Goal: Communication & Community: Answer question/provide support

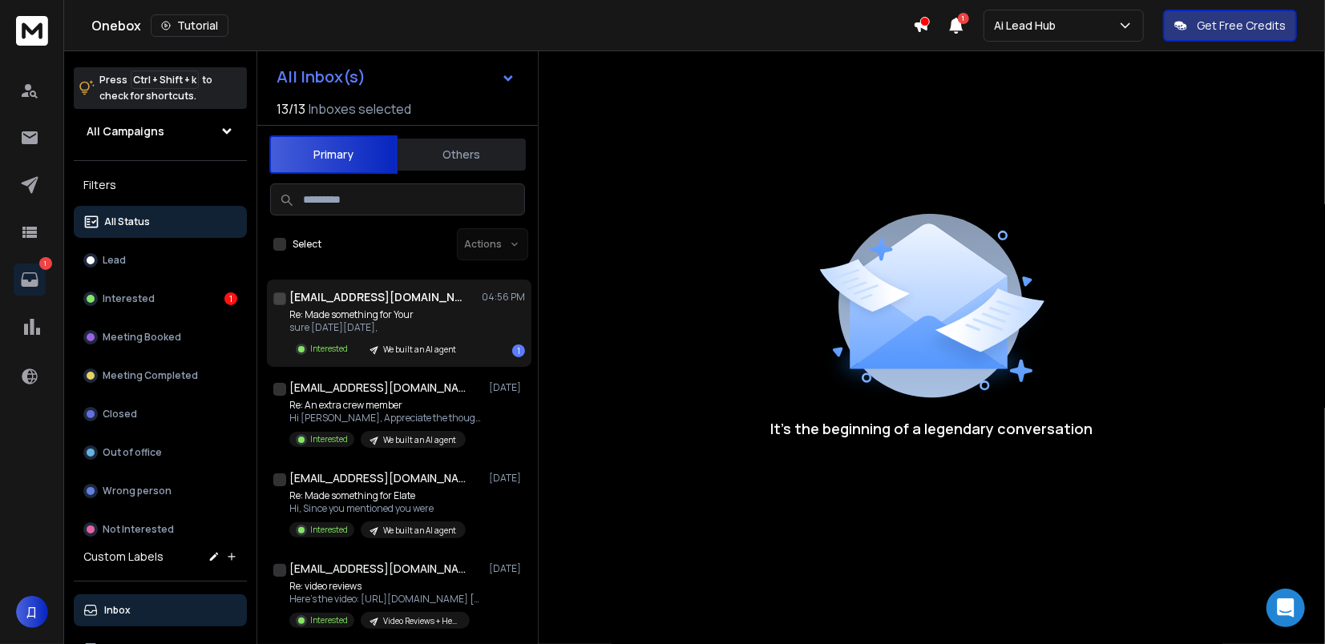
click at [403, 309] on p "Re: Made something for Your" at bounding box center [377, 315] width 176 height 13
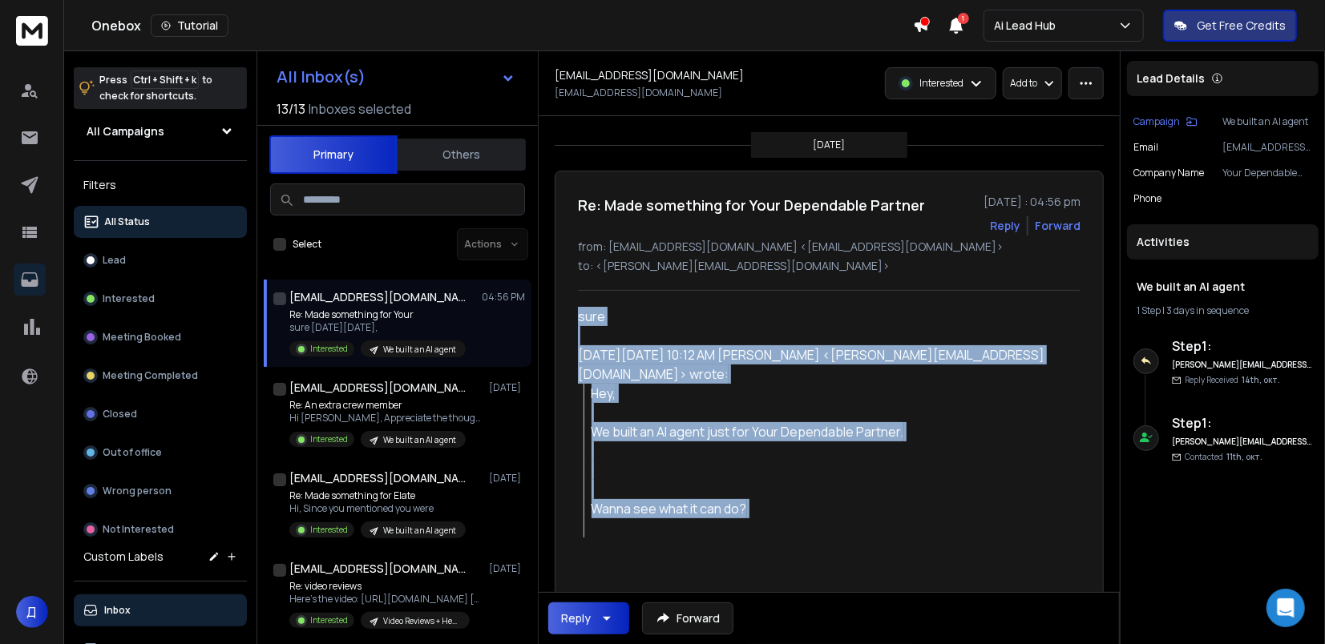
drag, startPoint x: 571, startPoint y: 314, endPoint x: 747, endPoint y: 458, distance: 227.2
click at [796, 522] on div "Re: Made something for Your Dependable Partner 14 October 2025 : 04:56 pm Reply…" at bounding box center [829, 392] width 549 height 442
copy div "sure On Sat, Oct 11, 2025 at 10:12 AM Anna Prokopenko <anna@movingtrack.store> …"
click at [700, 299] on div "Re: Made something for Your Dependable Partner 14 October 2025 : 04:56 pm Reply…" at bounding box center [829, 391] width 502 height 395
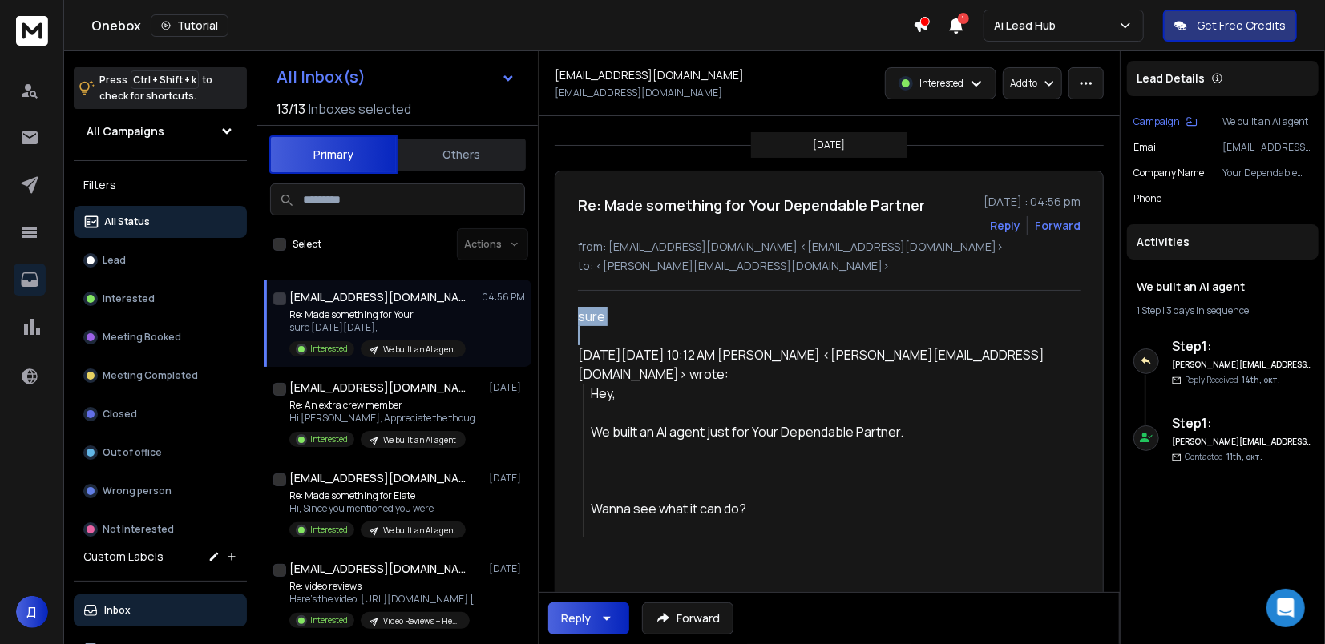
drag, startPoint x: 578, startPoint y: 314, endPoint x: 785, endPoint y: 564, distance: 324.4
click at [785, 564] on div "sure On Sat, Oct 11, 2025 at 10:12 AM Anna Prokopenko <anna@movingtrack.store> …" at bounding box center [818, 448] width 481 height 282
copy div "sure"
click at [972, 440] on blockquote "Hey, We built an AI agent just for Your Dependable Partner. Wanna see what it c…" at bounding box center [814, 461] width 462 height 154
click at [571, 617] on div "Reply" at bounding box center [576, 619] width 30 height 16
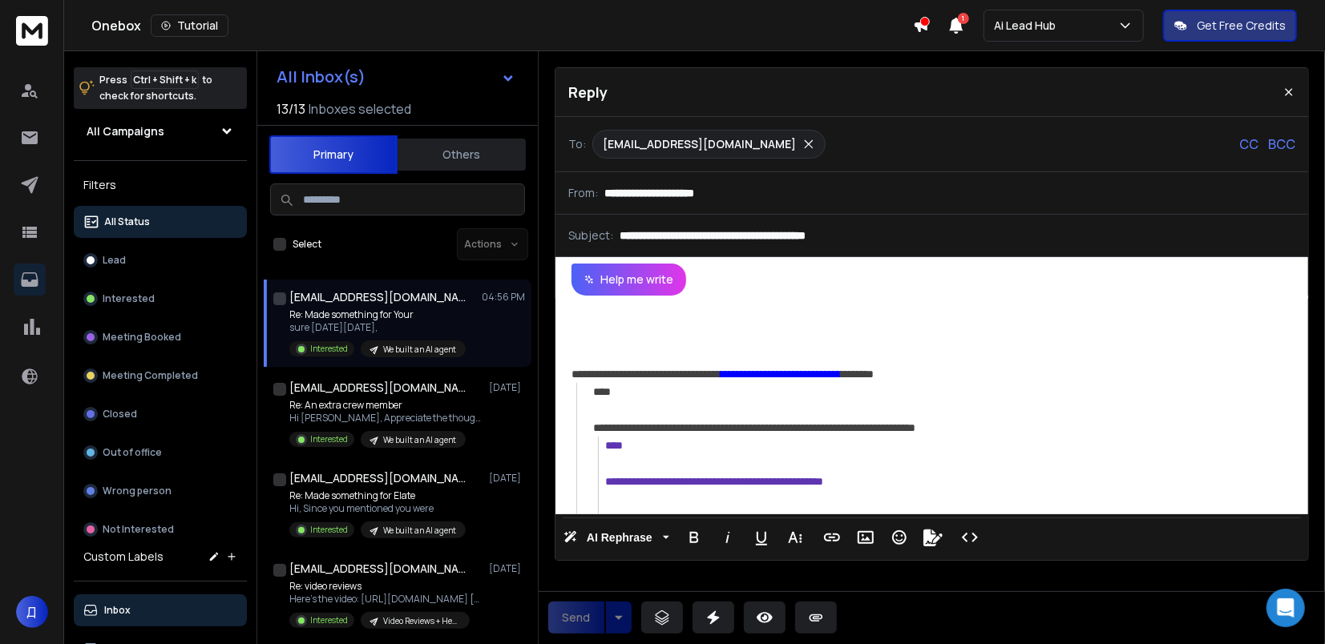
click at [596, 316] on div at bounding box center [931, 321] width 720 height 18
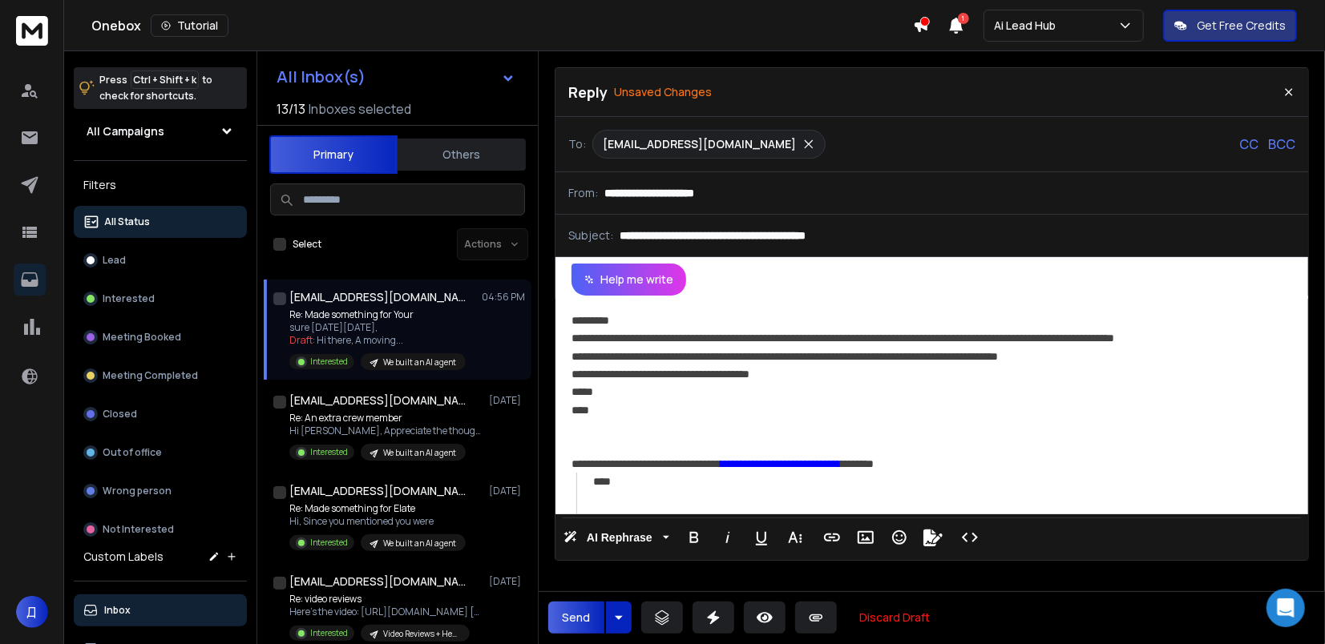
click at [571, 346] on p "**********" at bounding box center [922, 338] width 703 height 18
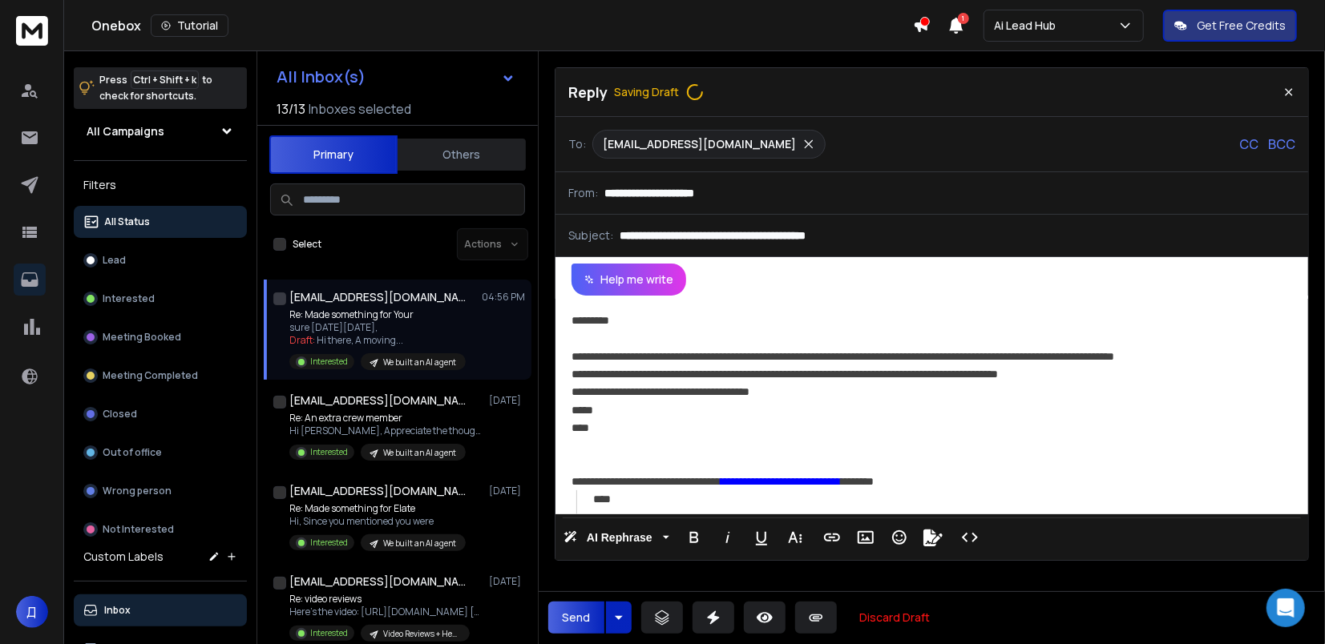
click at [571, 377] on p "**********" at bounding box center [922, 374] width 703 height 18
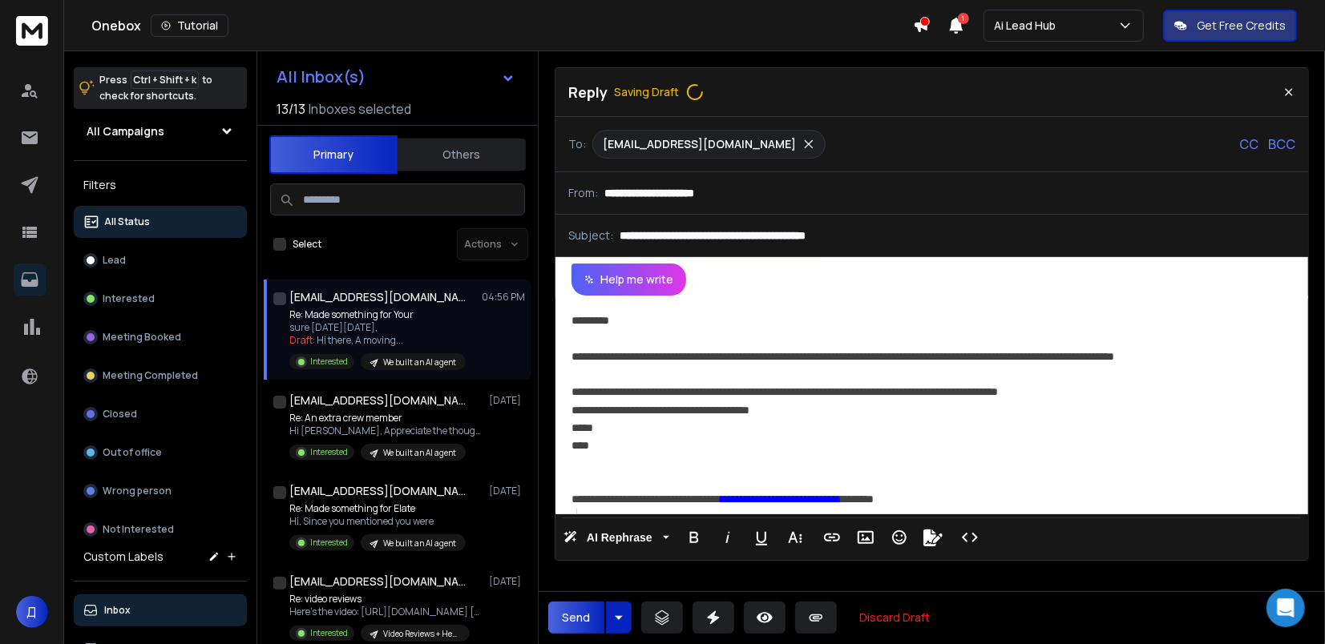
click at [567, 413] on div "**********" at bounding box center [931, 405] width 752 height 219
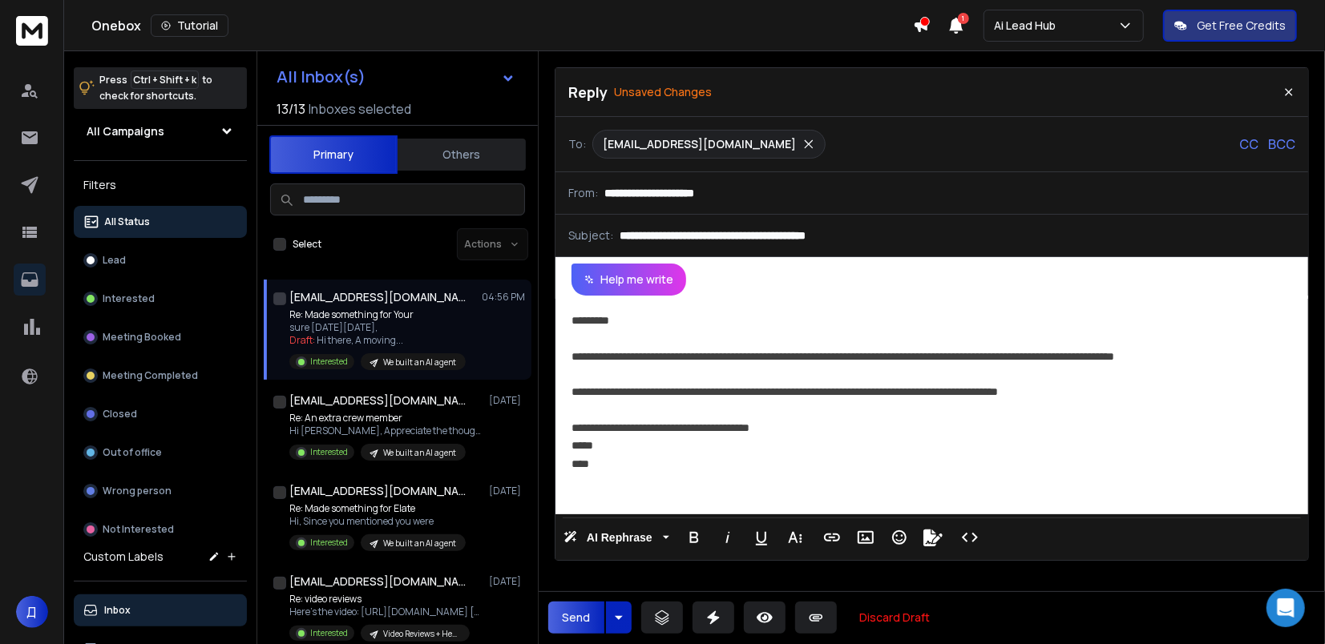
click at [574, 446] on p "***** ****" at bounding box center [922, 455] width 703 height 36
click at [579, 611] on button "Send" at bounding box center [576, 618] width 56 height 32
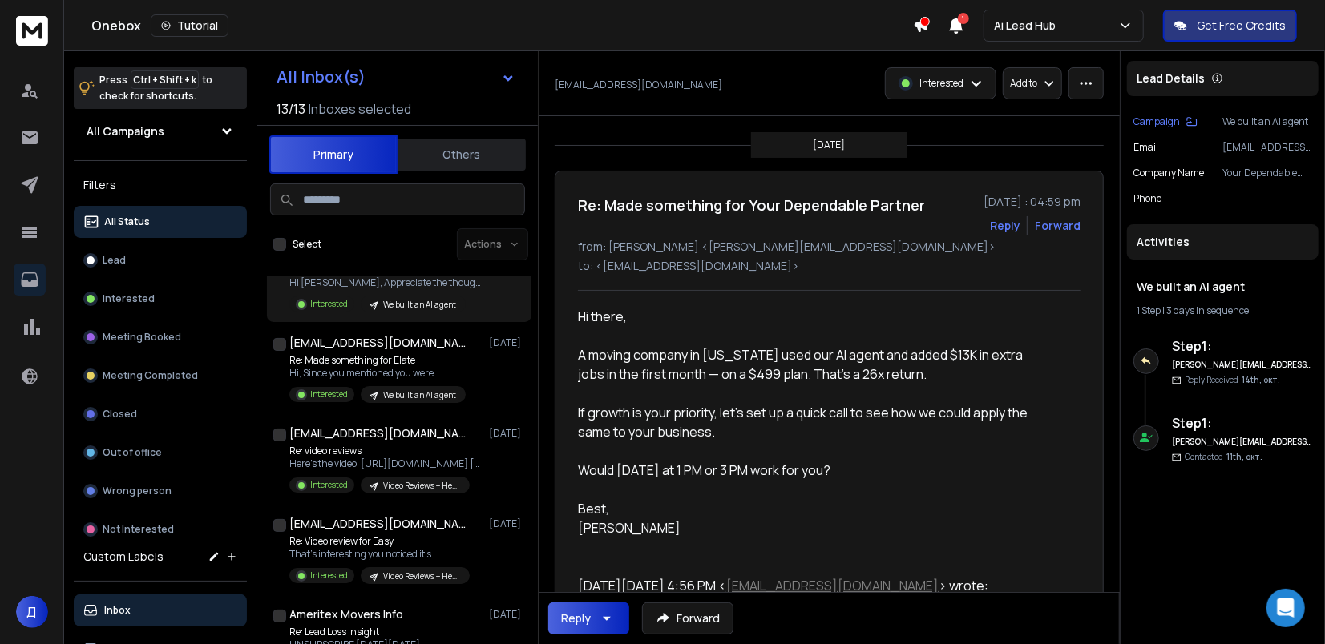
scroll to position [178, 0]
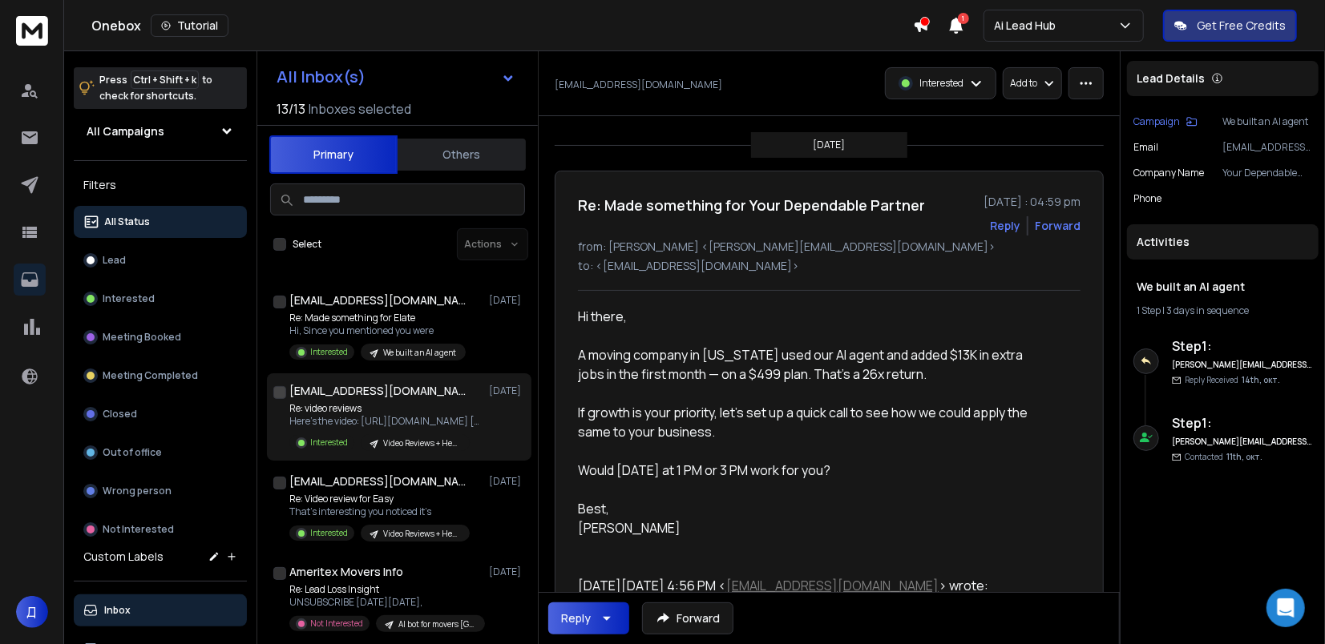
click at [470, 396] on div "louprinceton@aol.com 13 Oct" at bounding box center [407, 391] width 236 height 16
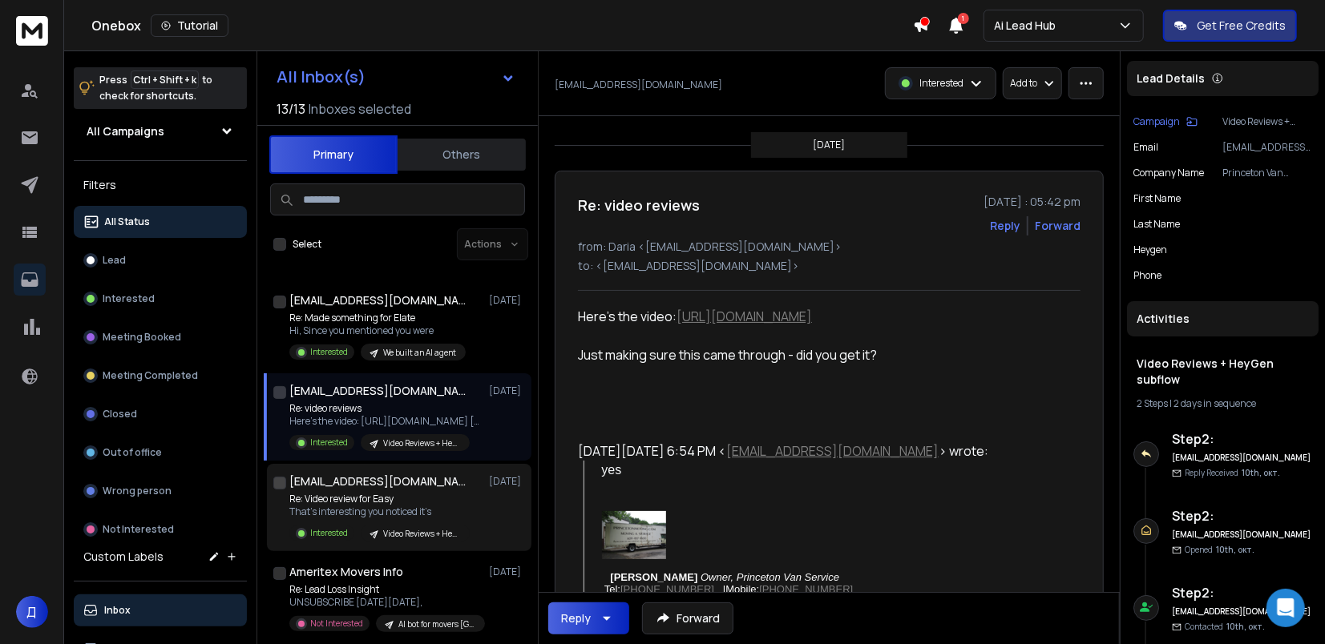
click at [422, 486] on h1 "[EMAIL_ADDRESS][DOMAIN_NAME]" at bounding box center [377, 482] width 176 height 16
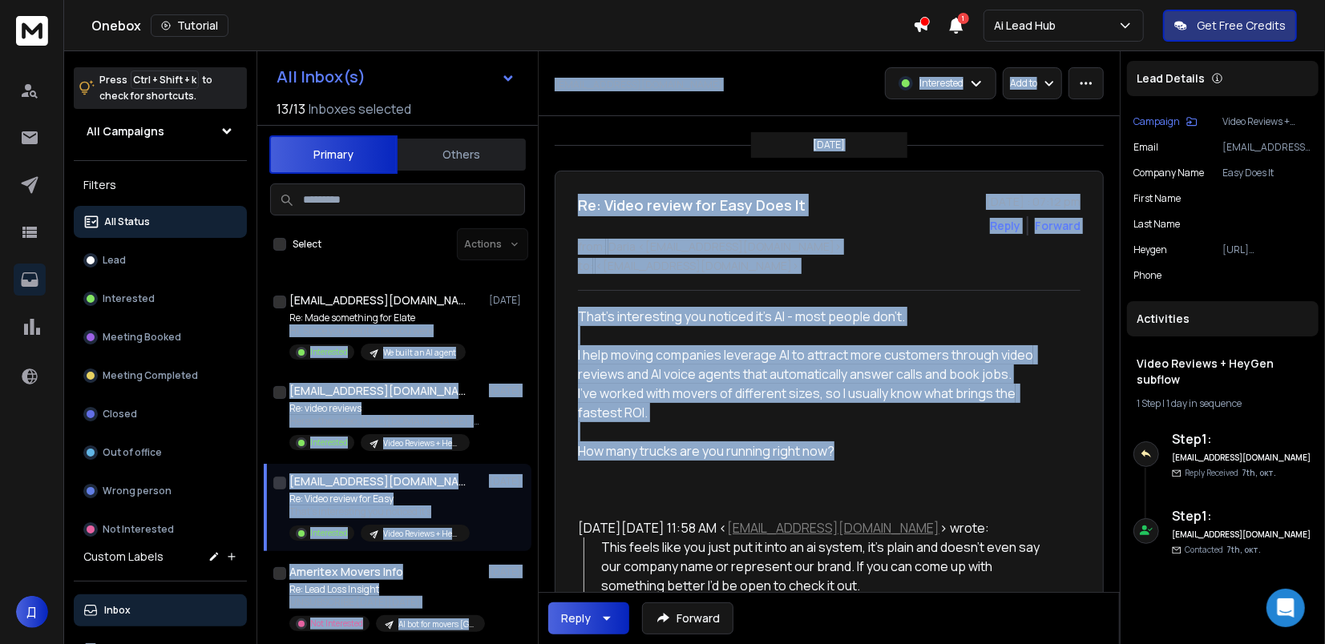
drag, startPoint x: 863, startPoint y: 449, endPoint x: 535, endPoint y: 314, distance: 354.3
click at [535, 314] on div "All Inbox(s) 13 / 13 Inboxes selected Primary Others Select Actions info@yourde…" at bounding box center [790, 373] width 1068 height 644
click at [650, 365] on div "I help moving companies leverage AI to attract more customers through video rev…" at bounding box center [812, 364] width 468 height 38
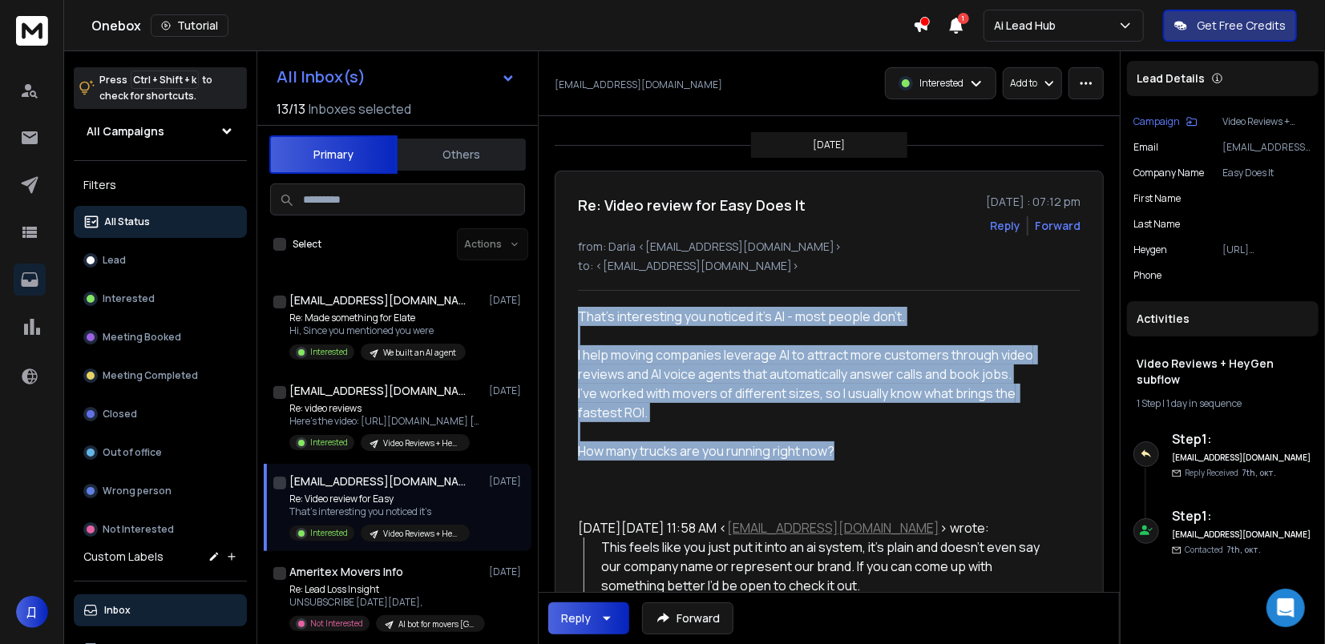
drag, startPoint x: 575, startPoint y: 312, endPoint x: 849, endPoint y: 443, distance: 303.9
click at [849, 443] on div "Re: Video review for Easy Does It 10 October 2025 : 07:12 pm Reply Forward from…" at bounding box center [829, 642] width 549 height 942
click at [660, 374] on div "I help moving companies leverage AI to attract more customers through video rev…" at bounding box center [812, 364] width 468 height 38
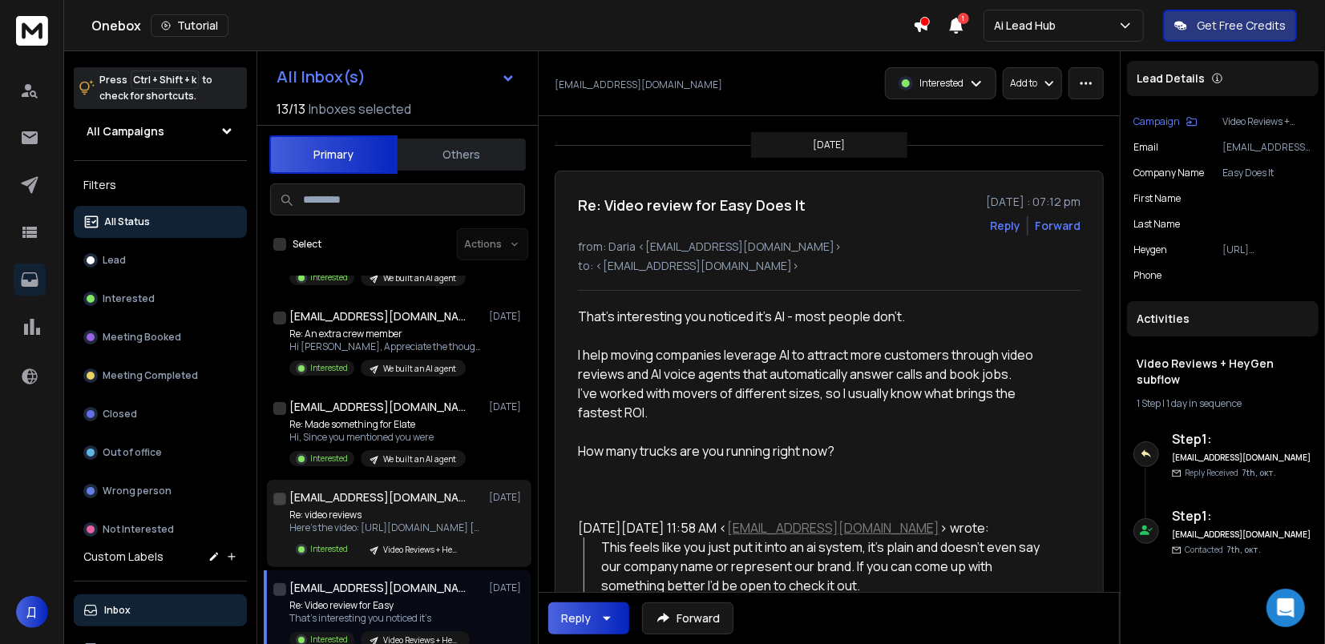
scroll to position [0, 0]
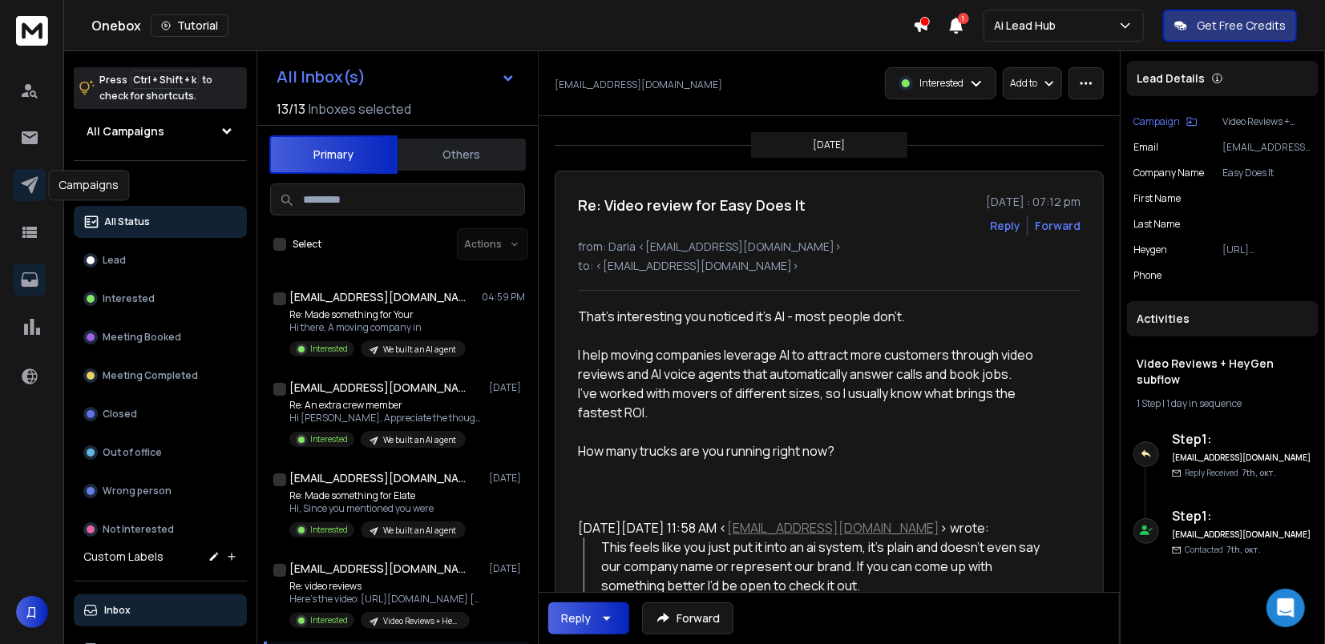
click at [25, 184] on icon at bounding box center [29, 185] width 17 height 17
